Goal: Information Seeking & Learning: Check status

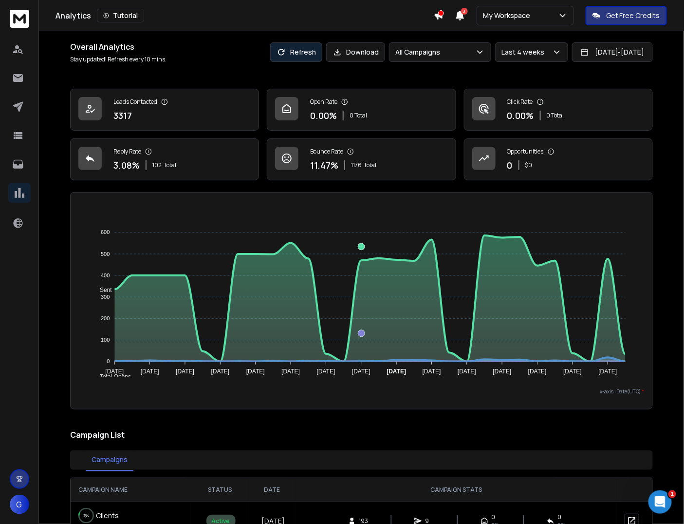
click at [270, 61] on button "Refresh" at bounding box center [296, 51] width 52 height 19
drag, startPoint x: 270, startPoint y: 56, endPoint x: 245, endPoint y: 0, distance: 61.1
click at [290, 56] on p "Refresh" at bounding box center [303, 52] width 26 height 10
